Goal: Obtain resource: Obtain resource

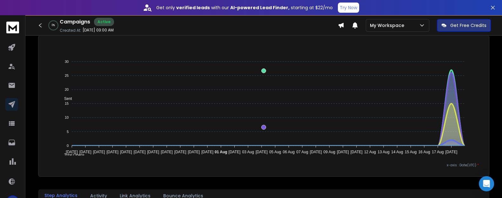
scroll to position [54, 0]
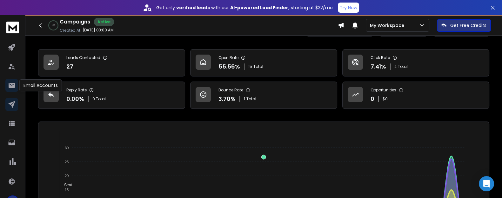
click at [10, 82] on icon at bounding box center [12, 86] width 8 height 8
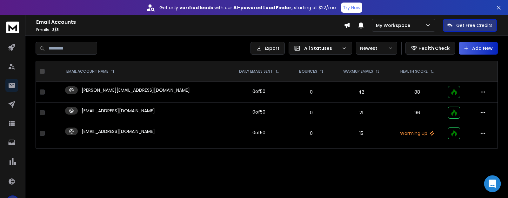
click at [497, 191] on body "Get only verified leads with our AI-powered Lead Finder, starting at $22/mo Try…" at bounding box center [254, 99] width 508 height 198
click at [13, 126] on icon at bounding box center [12, 124] width 8 height 8
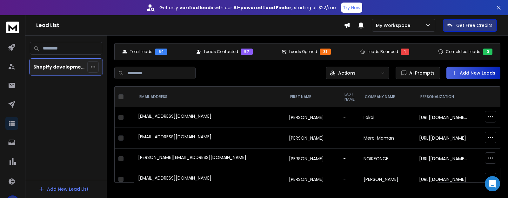
click at [69, 72] on div "Shopify development Intent" at bounding box center [66, 66] width 74 height 17
click at [90, 71] on button "button" at bounding box center [92, 66] width 11 height 11
click at [79, 117] on div "Shopify development Intent" at bounding box center [65, 115] width 81 height 114
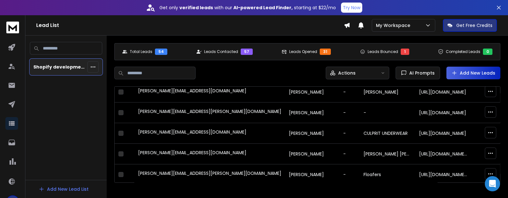
scroll to position [635, 0]
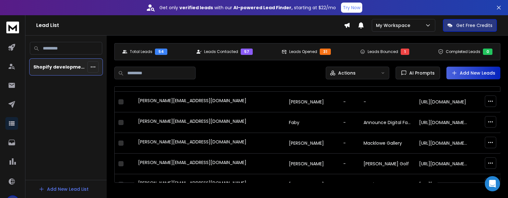
click at [375, 51] on p "Leads Bounced" at bounding box center [383, 51] width 31 height 5
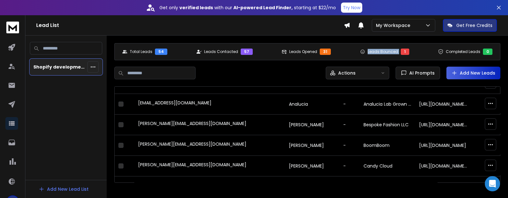
scroll to position [238, 0]
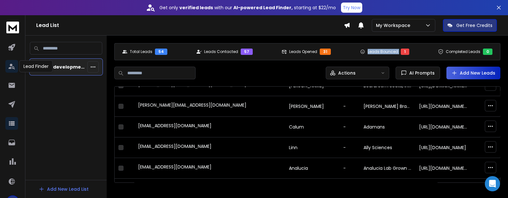
click at [13, 67] on icon at bounding box center [12, 67] width 8 height 8
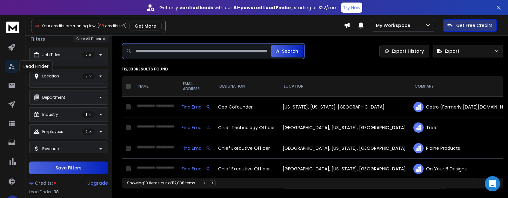
click at [64, 135] on div "Employees 2" at bounding box center [68, 132] width 79 height 15
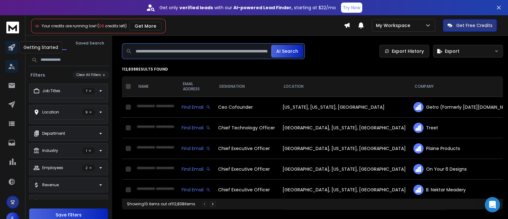
click at [14, 48] on icon at bounding box center [12, 48] width 8 height 8
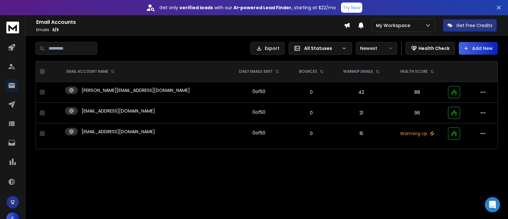
click at [254, 165] on div "Get only verified leads with our AI-powered Lead Finder, starting at $22/mo Try…" at bounding box center [254, 109] width 508 height 219
click at [11, 162] on icon at bounding box center [13, 162] width 10 height 10
click at [17, 166] on link at bounding box center [12, 161] width 15 height 15
click at [49, 172] on div "Get only verified leads with our AI-powered Lead Finder, starting at $22/mo Try…" at bounding box center [254, 109] width 508 height 219
click at [16, 66] on link at bounding box center [11, 66] width 13 height 13
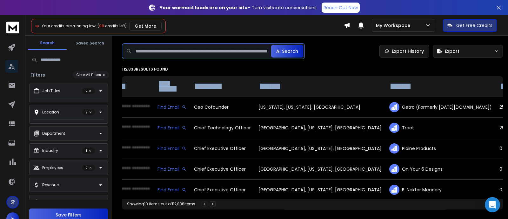
drag, startPoint x: 148, startPoint y: 85, endPoint x: 493, endPoint y: 84, distance: 345.1
click at [493, 84] on tr "NAME EMAIL ADDRESS DESIGNATION LOCATION COMPANY EMPLOYEES COMPANY LOCATION INDU…" at bounding box center [432, 86] width 668 height 21
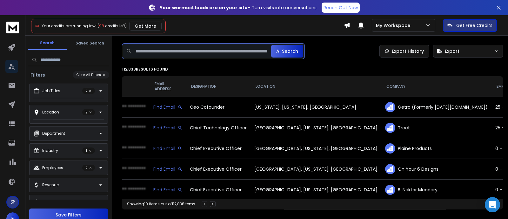
click at [448, 68] on p "112,838 results found" at bounding box center [312, 69] width 381 height 5
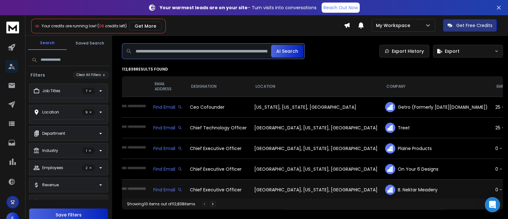
drag, startPoint x: 362, startPoint y: 201, endPoint x: 345, endPoint y: 190, distance: 20.0
click at [349, 196] on div "NAME EMAIL ADDRESS DESIGNATION LOCATION COMPANY EMPLOYEES COMPANY LOCATION INDU…" at bounding box center [312, 151] width 381 height 150
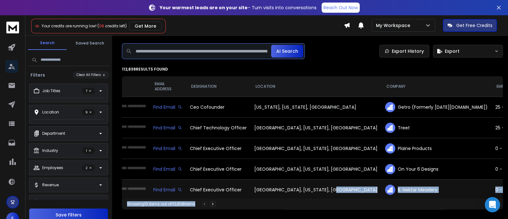
scroll to position [8, 28]
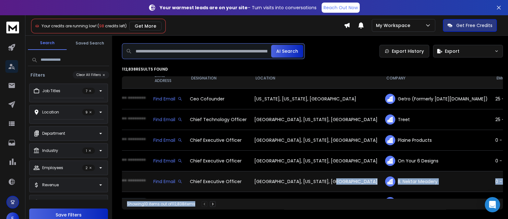
click at [344, 191] on td "[GEOGRAPHIC_DATA], [US_STATE], [GEOGRAPHIC_DATA]" at bounding box center [316, 181] width 131 height 21
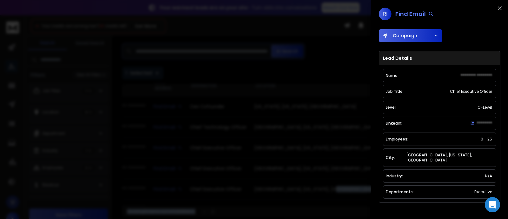
drag, startPoint x: 500, startPoint y: 7, endPoint x: 483, endPoint y: 15, distance: 19.2
click at [499, 8] on icon "button" at bounding box center [500, 8] width 6 height 6
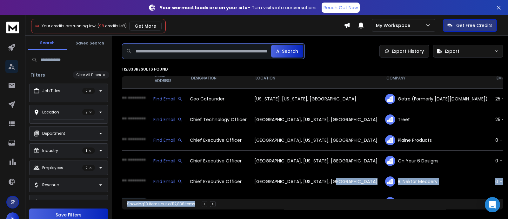
scroll to position [8, 0]
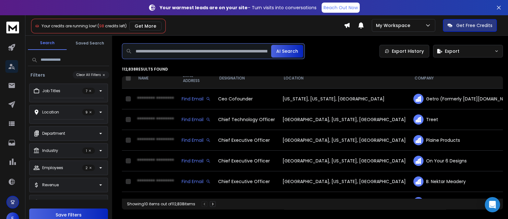
click at [329, 44] on div "AI Search Export History Export" at bounding box center [312, 51] width 381 height 16
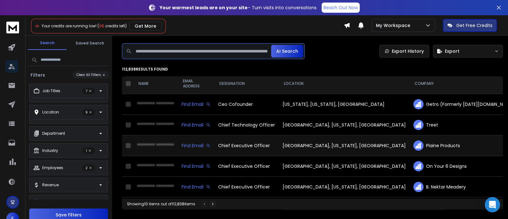
scroll to position [0, 0]
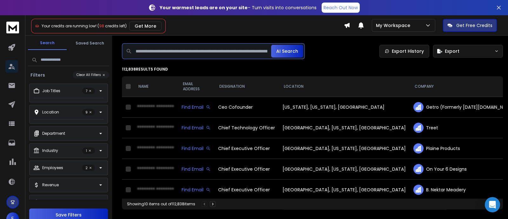
click at [333, 42] on div "AI Search Export History Export 112,838 results found NAME EMAIL ADDRESS DESIGN…" at bounding box center [266, 42] width 483 height 13
click at [324, 52] on div "AI Search Export History Export" at bounding box center [312, 51] width 381 height 16
click at [323, 64] on div "AI Search Export History Export 112,838 results found NAME EMAIL ADDRESS DESIGN…" at bounding box center [312, 139] width 381 height 193
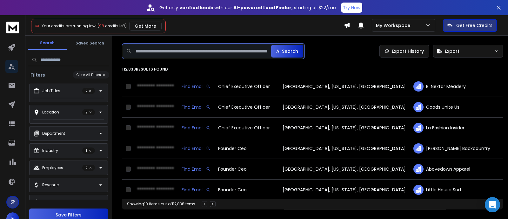
scroll to position [108, 0]
